Goal: Task Accomplishment & Management: Use online tool/utility

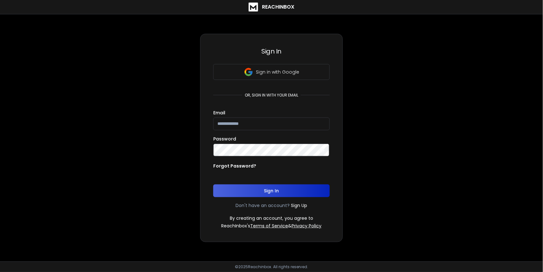
click at [251, 123] on input "email" at bounding box center [271, 124] width 117 height 13
click at [301, 66] on button "Sign in with Google" at bounding box center [271, 72] width 117 height 16
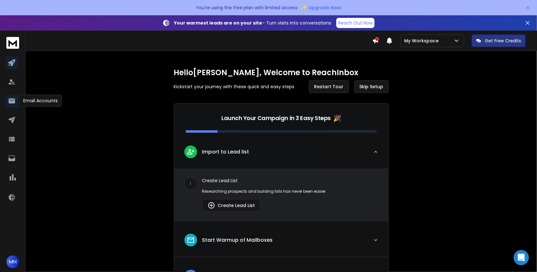
click at [12, 95] on link at bounding box center [11, 101] width 13 height 13
